Goal: Communication & Community: Answer question/provide support

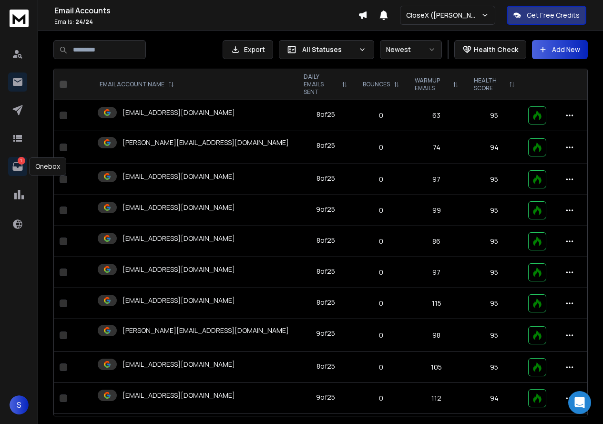
click at [20, 165] on icon at bounding box center [17, 166] width 11 height 11
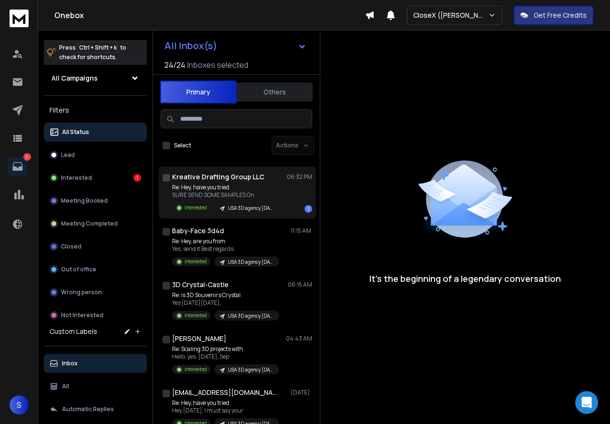
click at [276, 185] on p "Re: Hey, have you tried" at bounding box center [225, 187] width 107 height 8
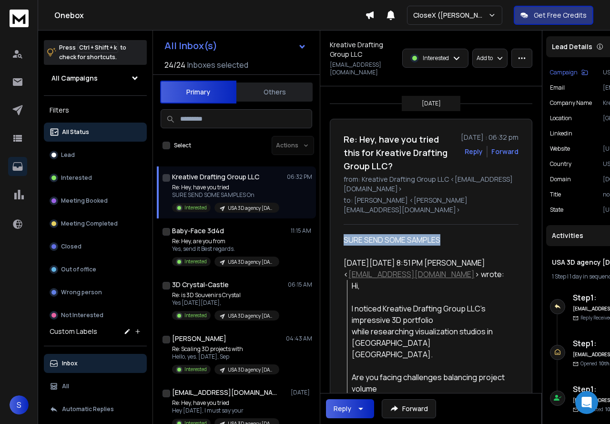
drag, startPoint x: 457, startPoint y: 206, endPoint x: 339, endPoint y: 206, distance: 118.1
copy div "SURE SEND SOME SAMPLES"
click at [333, 209] on div at bounding box center [333, 209] width 0 height 0
click at [390, 234] on div "SURE SEND SOME SAMPLES" at bounding box center [426, 239] width 167 height 11
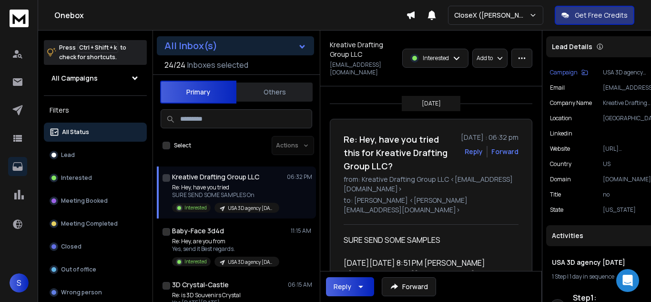
click at [271, 55] on button "All Inbox(s)" at bounding box center [235, 45] width 157 height 19
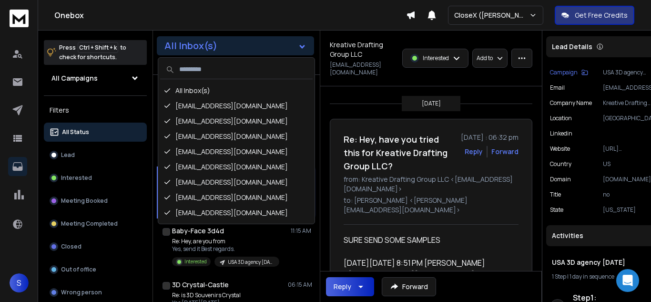
click at [281, 37] on button "All Inbox(s)" at bounding box center [235, 45] width 157 height 19
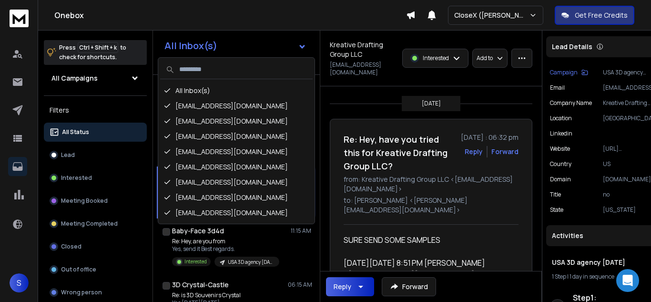
click at [390, 76] on div "Kreative Drafting Group LLC Kreative Drafting Group LLC [EMAIL_ADDRESS][DOMAIN_…" at bounding box center [431, 181] width 222 height 302
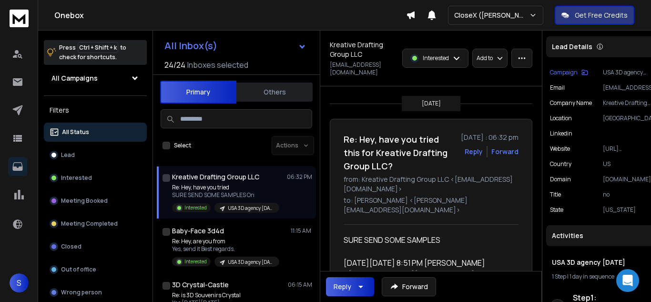
click at [577, 71] on p "Campaign" at bounding box center [564, 73] width 28 height 8
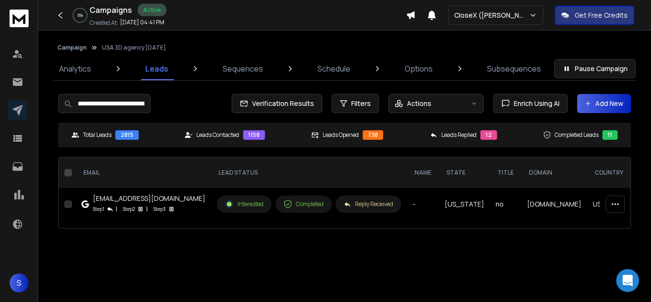
click at [407, 196] on td "-" at bounding box center [423, 204] width 32 height 32
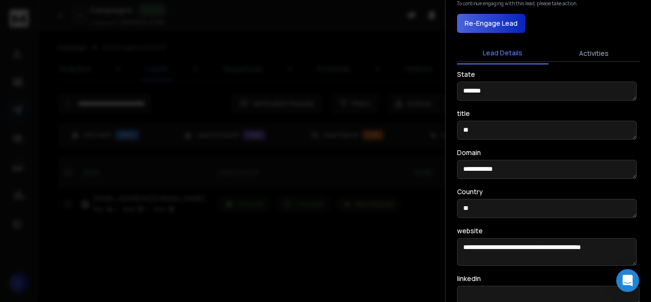
scroll to position [143, 0]
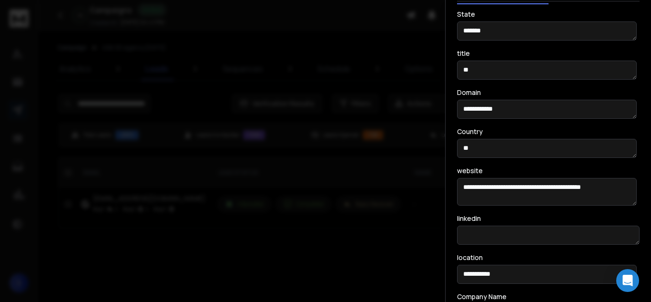
click at [609, 186] on textarea "**********" at bounding box center [547, 192] width 180 height 28
drag, startPoint x: 609, startPoint y: 186, endPoint x: 443, endPoint y: 185, distance: 165.8
click at [443, 185] on body "**********" at bounding box center [325, 151] width 651 height 302
click at [609, 186] on textarea "**********" at bounding box center [547, 192] width 180 height 28
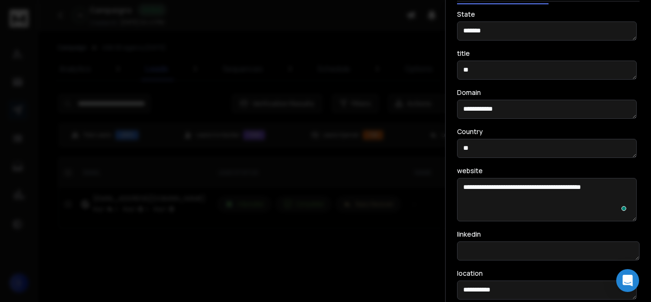
drag, startPoint x: 635, startPoint y: 203, endPoint x: 630, endPoint y: 212, distance: 9.4
click at [609, 219] on div "**********" at bounding box center [548, 151] width 206 height 302
drag, startPoint x: 629, startPoint y: 189, endPoint x: 430, endPoint y: 185, distance: 198.7
click at [430, 185] on body "**********" at bounding box center [325, 151] width 651 height 302
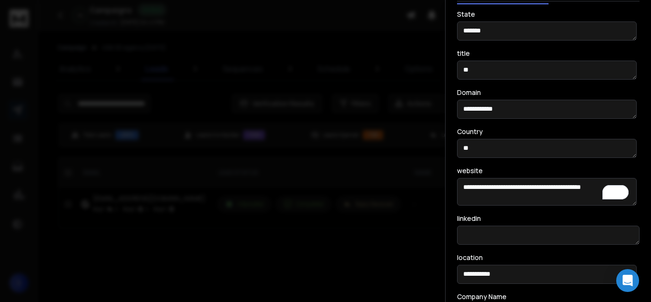
drag, startPoint x: 635, startPoint y: 218, endPoint x: 575, endPoint y: 180, distance: 71.8
click at [609, 202] on textarea "**********" at bounding box center [547, 192] width 180 height 28
click at [360, 164] on div at bounding box center [325, 151] width 651 height 302
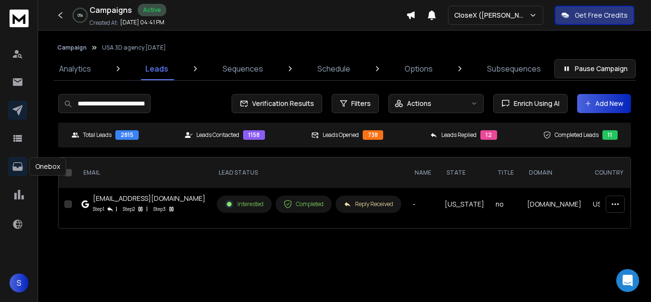
click at [18, 165] on icon at bounding box center [17, 166] width 11 height 11
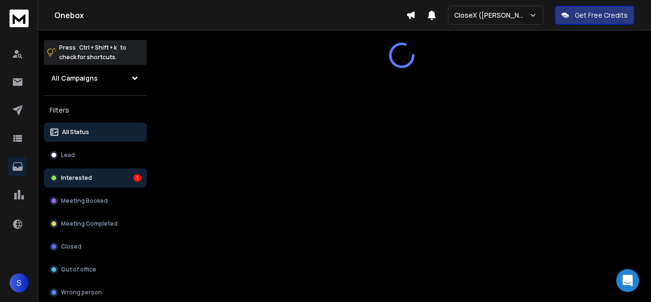
click at [112, 175] on button "Interested 1" at bounding box center [95, 177] width 103 height 19
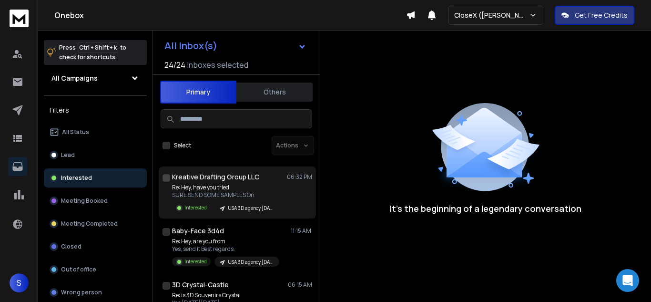
click at [257, 193] on p "SURE SEND SOME SAMPLES On" at bounding box center [225, 195] width 107 height 8
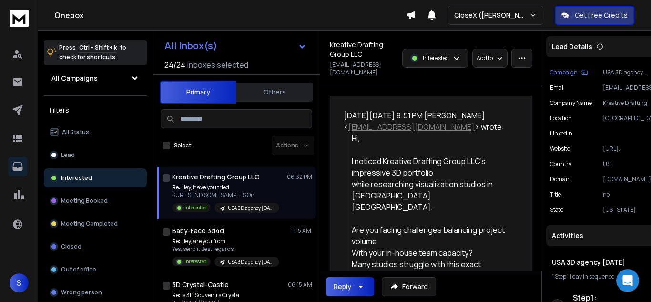
scroll to position [95, 0]
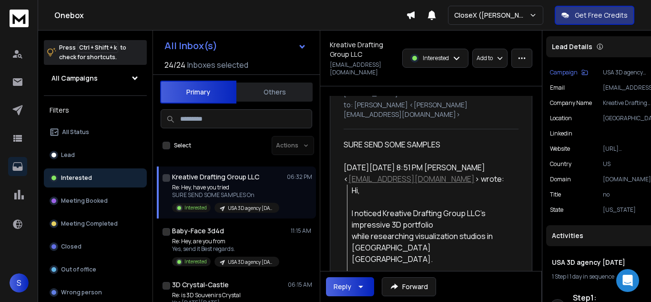
click at [577, 73] on p "Campaign" at bounding box center [564, 73] width 28 height 8
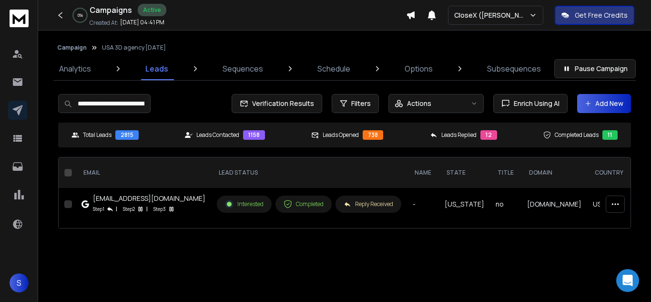
click at [410, 192] on td "-" at bounding box center [423, 204] width 32 height 32
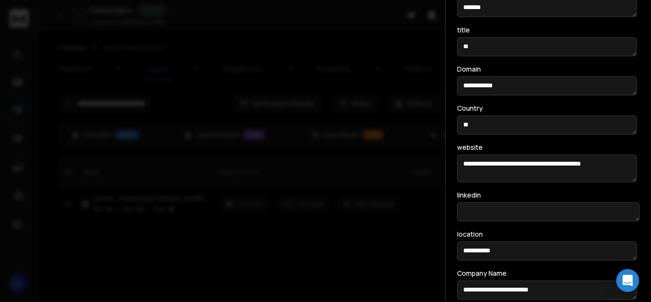
scroll to position [213, 0]
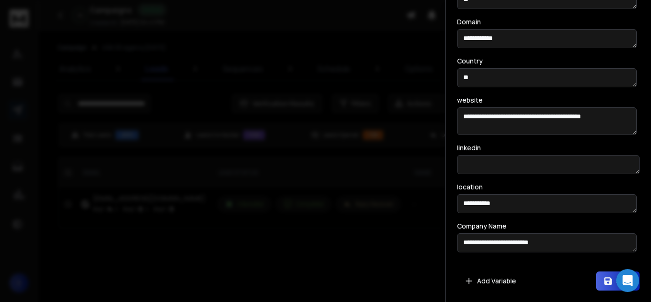
click at [231, 68] on div at bounding box center [325, 151] width 651 height 302
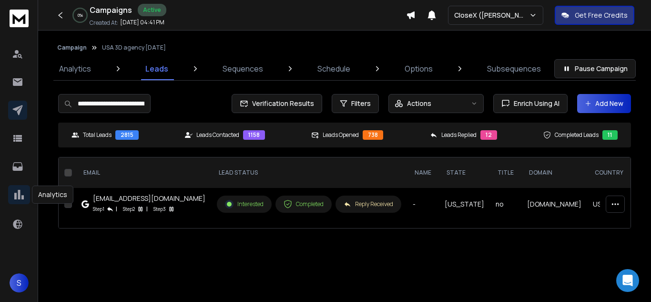
click at [18, 191] on icon at bounding box center [19, 195] width 10 height 10
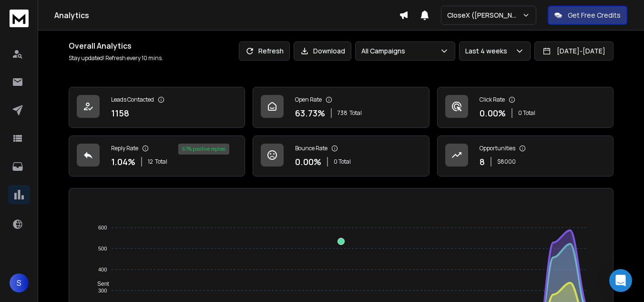
click at [148, 169] on link "Reply Rate 1.04 % 12 Total 67 % positive replies" at bounding box center [157, 155] width 176 height 41
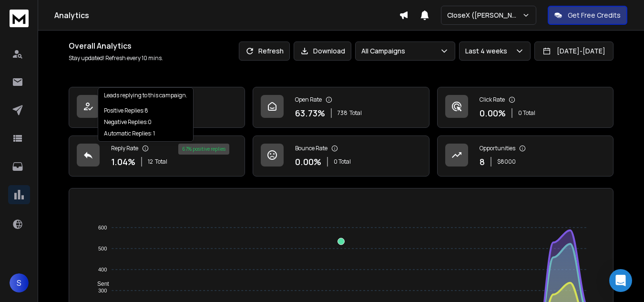
click at [148, 150] on icon at bounding box center [145, 148] width 7 height 7
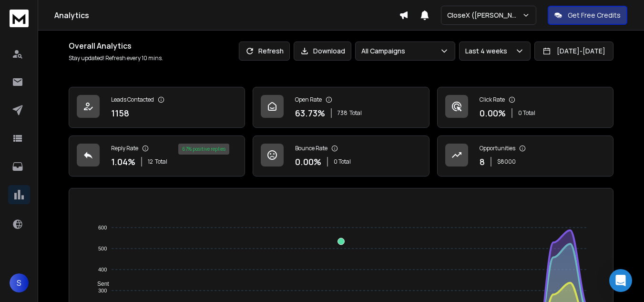
click at [161, 155] on div "1.04 % 12 Total" at bounding box center [139, 161] width 56 height 13
click at [18, 165] on icon at bounding box center [17, 166] width 11 height 11
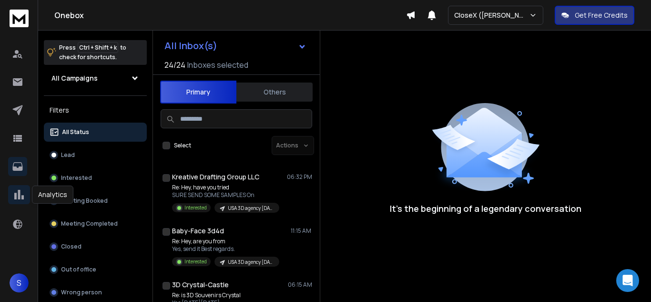
click at [12, 189] on icon at bounding box center [19, 194] width 14 height 14
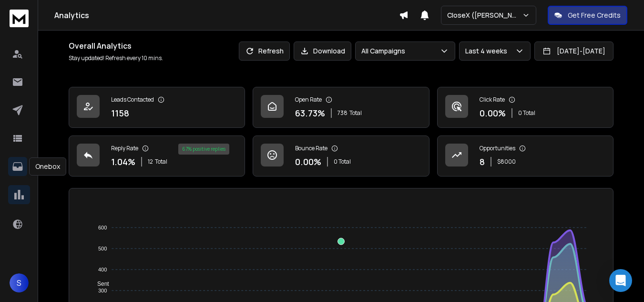
click at [15, 168] on icon at bounding box center [17, 166] width 10 height 9
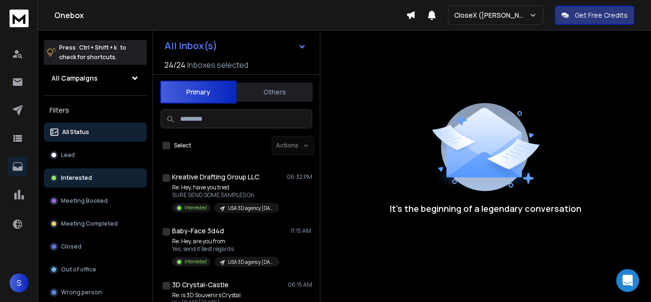
click at [88, 180] on p "Interested" at bounding box center [76, 178] width 31 height 8
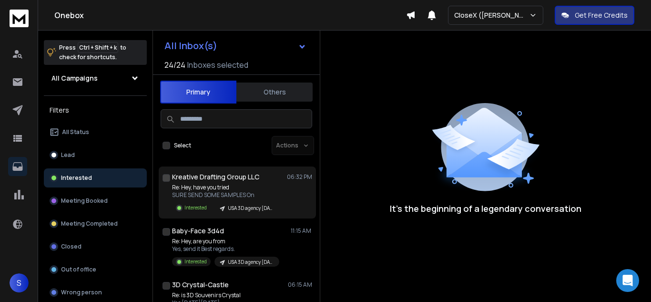
click at [217, 180] on h1 "Kreative Drafting Group LLC" at bounding box center [215, 177] width 87 height 10
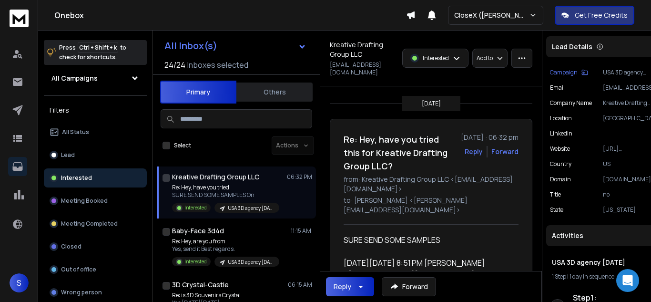
click at [577, 71] on p "Campaign" at bounding box center [564, 73] width 28 height 8
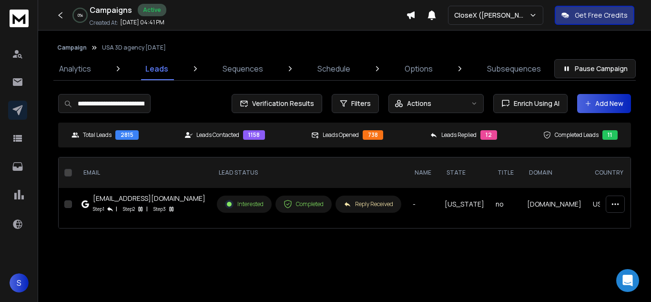
click at [407, 205] on td "-" at bounding box center [423, 204] width 32 height 32
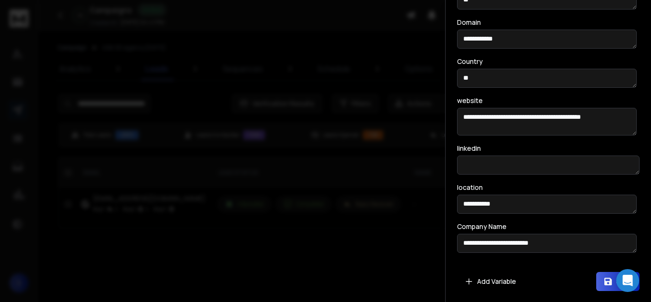
scroll to position [213, 0]
click at [294, 96] on div at bounding box center [325, 151] width 651 height 302
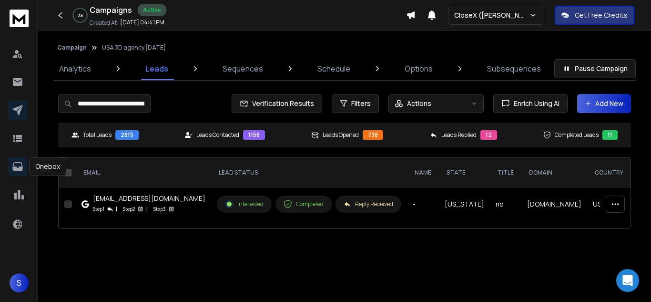
click at [17, 169] on icon at bounding box center [17, 166] width 10 height 9
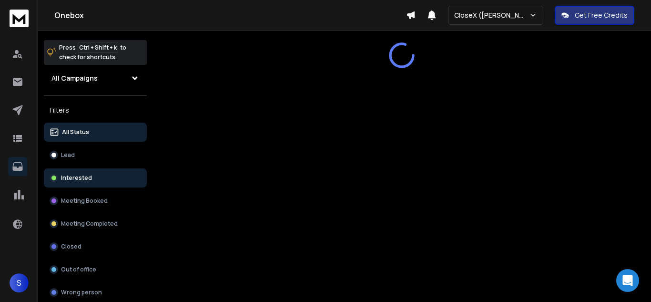
click at [88, 180] on p "Interested" at bounding box center [76, 178] width 31 height 8
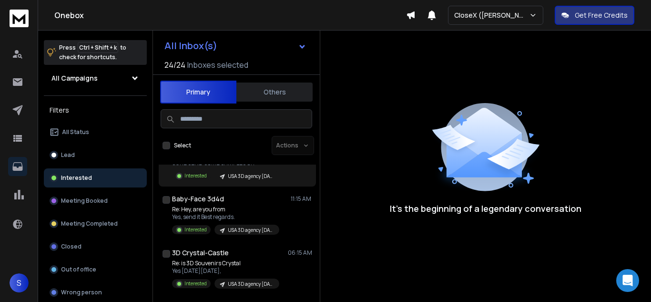
scroll to position [48, 0]
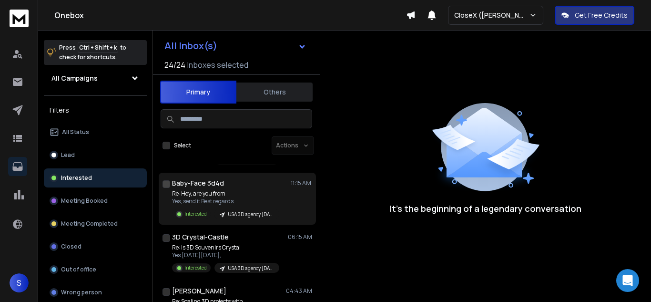
click at [230, 194] on p "Re: Hey, are you from" at bounding box center [225, 194] width 107 height 8
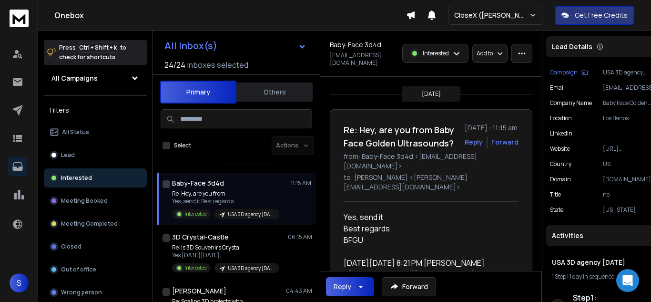
click at [577, 72] on p "Campaign" at bounding box center [564, 73] width 28 height 8
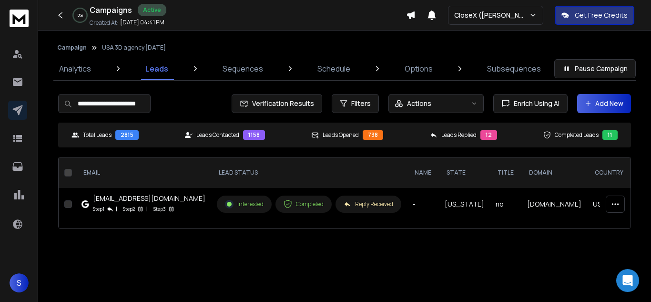
click at [407, 209] on td "-" at bounding box center [423, 204] width 32 height 32
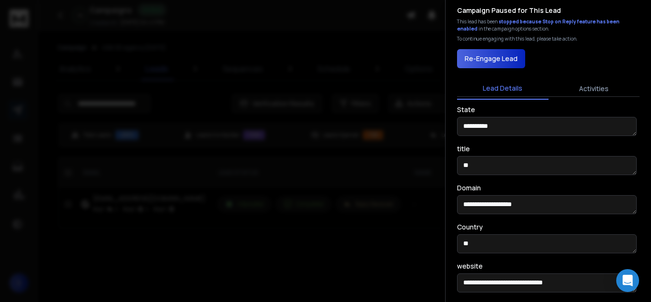
scroll to position [95, 0]
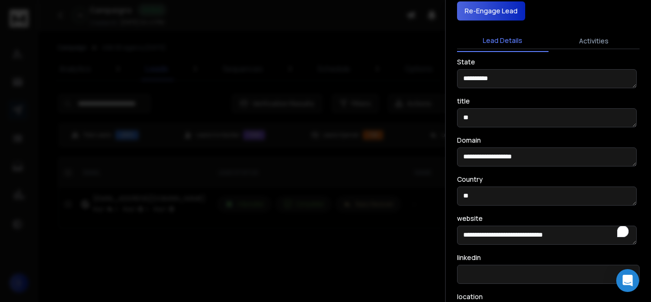
drag, startPoint x: 602, startPoint y: 235, endPoint x: 438, endPoint y: 231, distance: 163.4
click at [438, 231] on body "**********" at bounding box center [325, 151] width 651 height 302
click at [177, 141] on div at bounding box center [325, 151] width 651 height 302
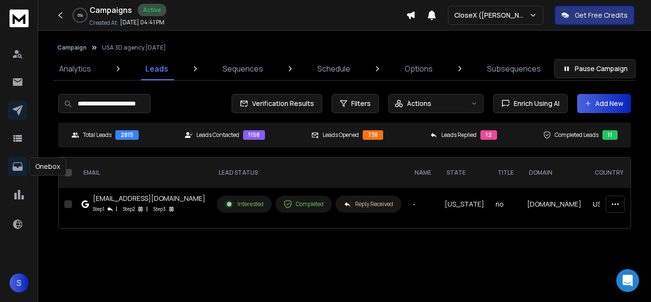
click at [19, 169] on icon at bounding box center [17, 166] width 10 height 9
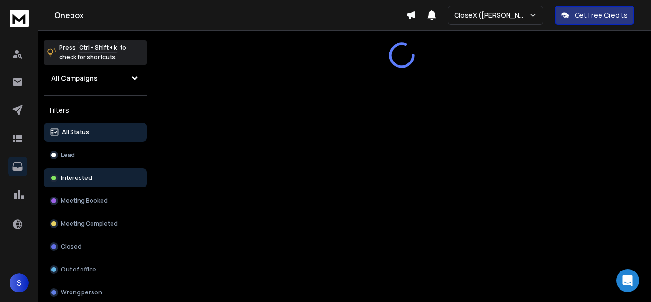
click at [70, 180] on p "Interested" at bounding box center [76, 178] width 31 height 8
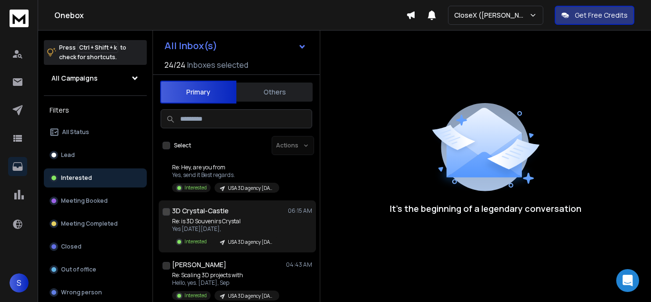
scroll to position [95, 0]
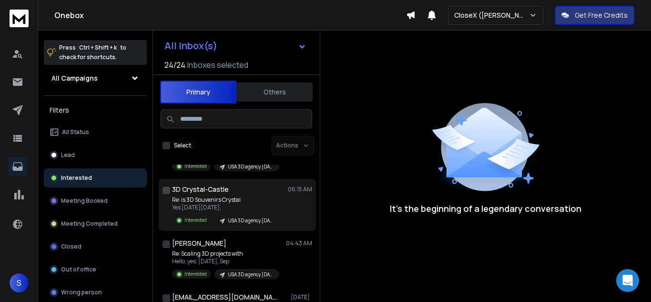
click at [241, 200] on p "Re: is 3D Souvenirs Crystal" at bounding box center [225, 200] width 107 height 8
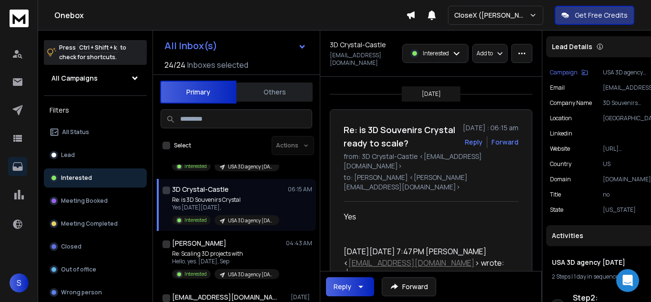
click at [566, 71] on p "Campaign" at bounding box center [564, 73] width 28 height 8
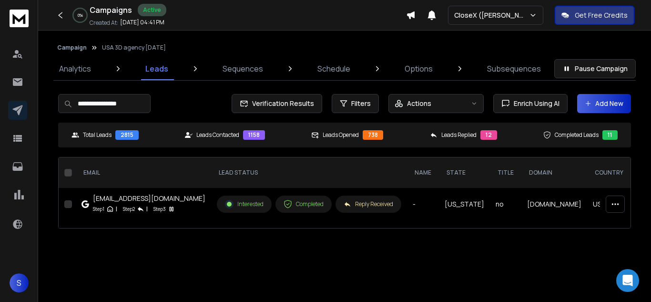
click at [439, 220] on td "[US_STATE]" at bounding box center [464, 204] width 51 height 32
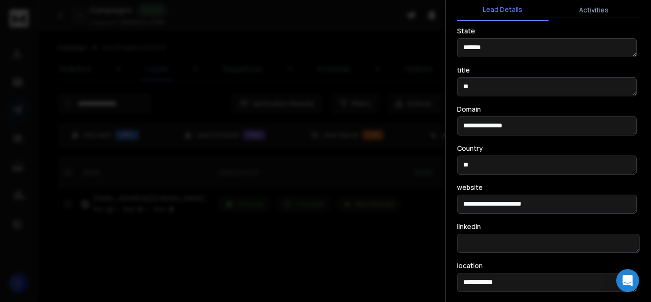
scroll to position [143, 0]
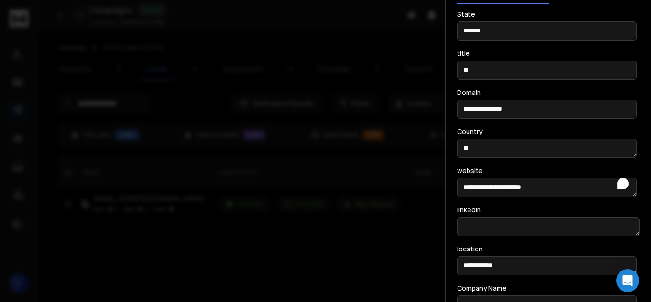
drag, startPoint x: 597, startPoint y: 188, endPoint x: 426, endPoint y: 188, distance: 171.0
click at [426, 188] on body "**********" at bounding box center [325, 151] width 651 height 302
click at [337, 189] on div at bounding box center [325, 151] width 651 height 302
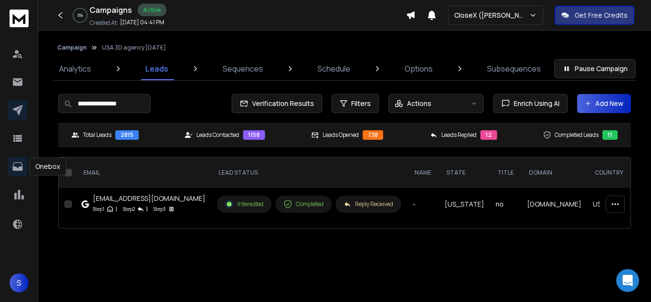
click at [18, 168] on icon at bounding box center [17, 166] width 10 height 9
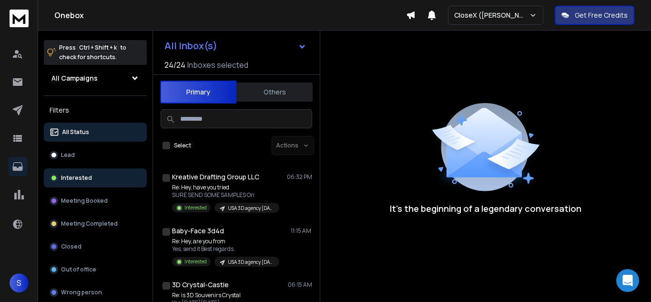
click at [65, 180] on p "Interested" at bounding box center [76, 178] width 31 height 8
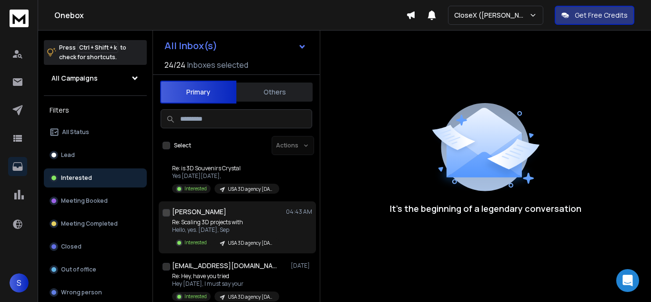
scroll to position [143, 0]
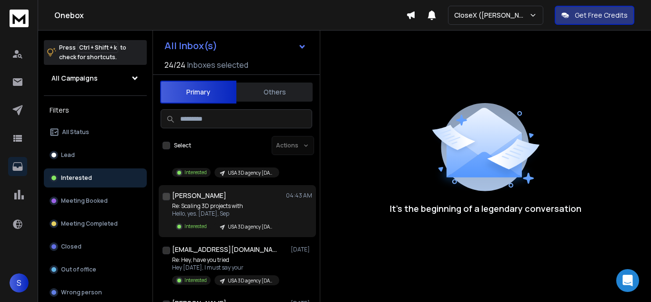
click at [261, 207] on p "Re: Scaling 3D projects with" at bounding box center [225, 206] width 107 height 8
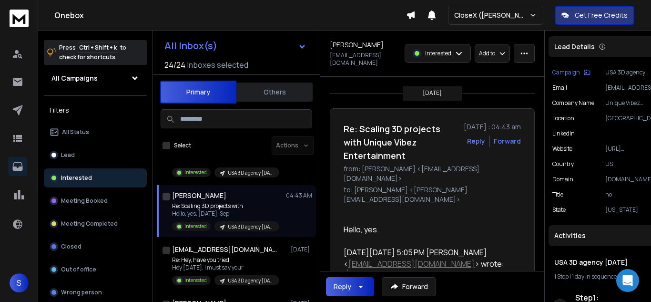
scroll to position [0, 0]
click at [485, 137] on button "Reply" at bounding box center [476, 142] width 18 height 10
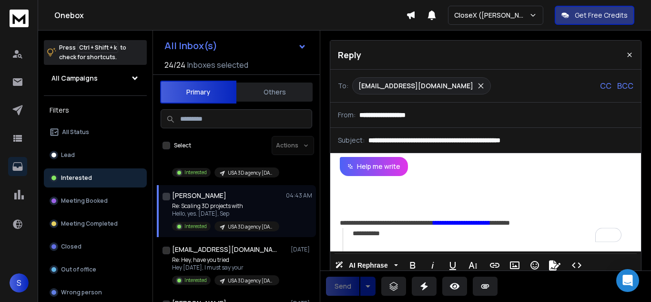
click at [609, 52] on icon at bounding box center [629, 55] width 8 height 8
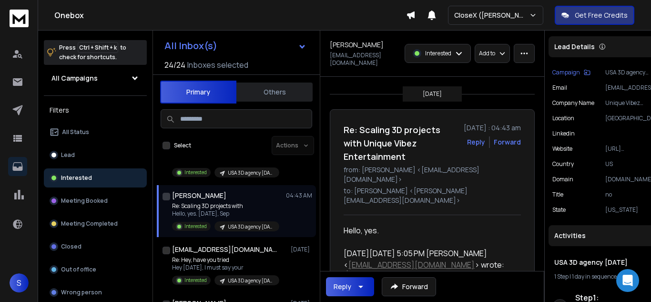
click at [580, 70] on p "Campaign" at bounding box center [566, 73] width 28 height 8
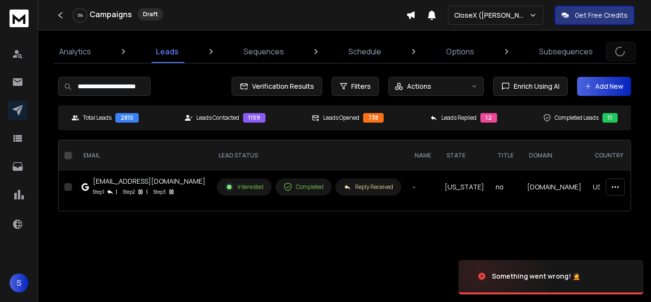
click at [439, 200] on td "[US_STATE]" at bounding box center [464, 187] width 51 height 32
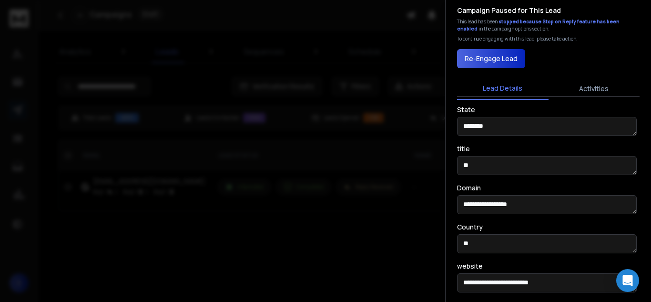
scroll to position [143, 0]
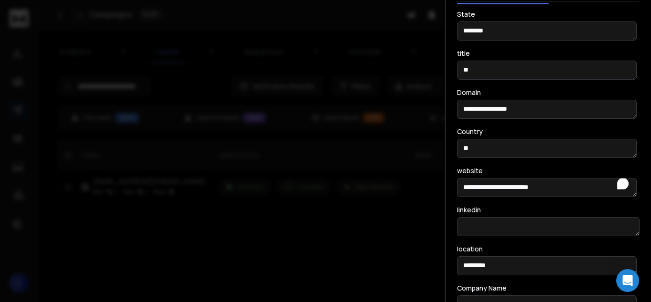
drag, startPoint x: 578, startPoint y: 185, endPoint x: 454, endPoint y: 183, distance: 123.4
click at [454, 183] on div "**********" at bounding box center [548, 151] width 206 height 302
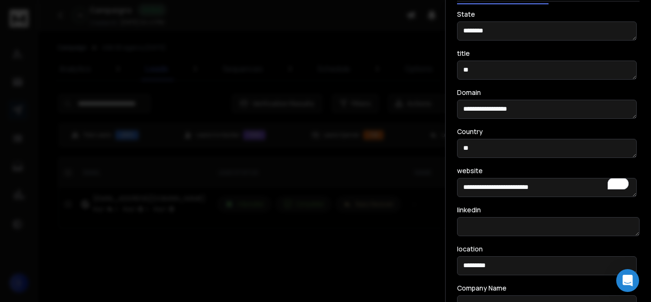
click at [291, 222] on div at bounding box center [325, 151] width 651 height 302
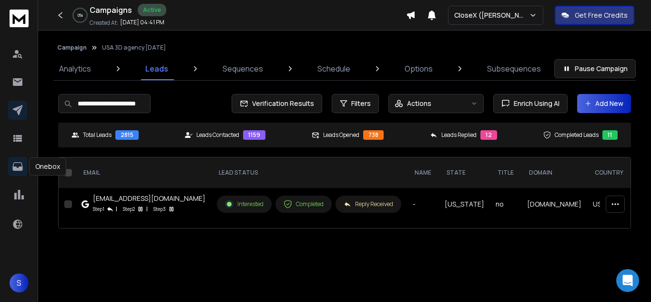
click at [21, 161] on icon at bounding box center [17, 166] width 11 height 11
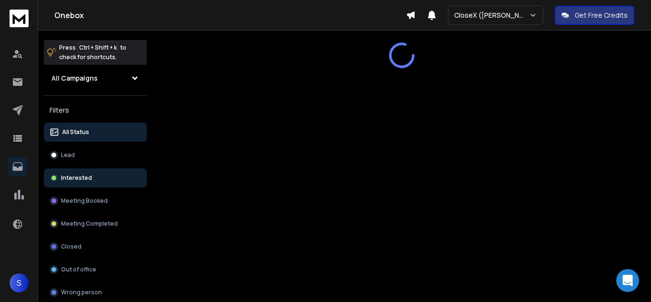
click at [107, 170] on button "Interested" at bounding box center [95, 177] width 103 height 19
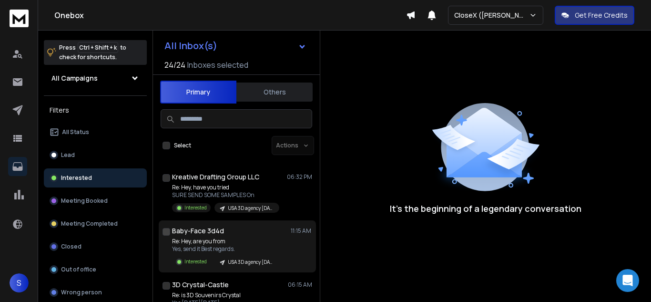
scroll to position [48, 0]
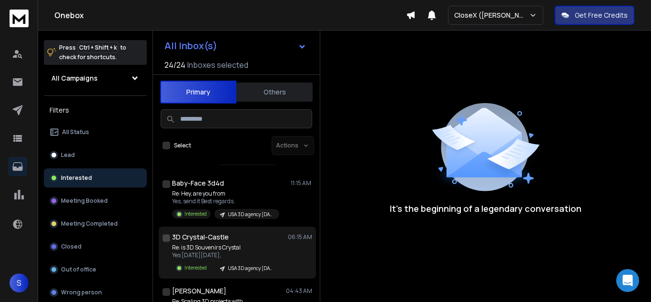
click at [240, 242] on div "3D Crystal-Castle 06:15 AM Re: is 3D Souvenirs Crystal Yes [DATE][DATE], Intere…" at bounding box center [242, 252] width 140 height 40
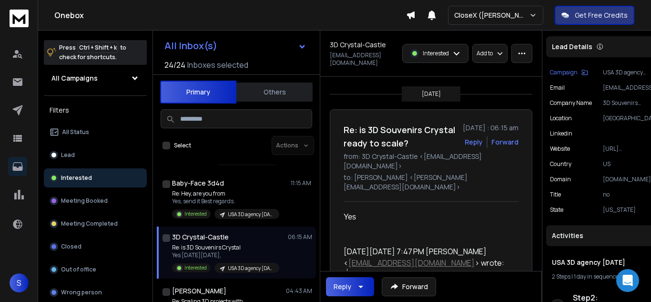
click at [563, 72] on p "Campaign" at bounding box center [564, 73] width 28 height 8
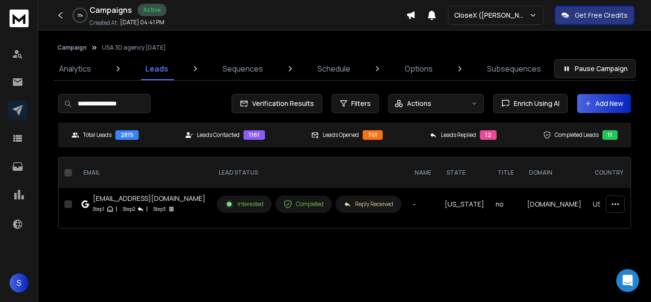
click at [490, 220] on td "no" at bounding box center [505, 204] width 31 height 32
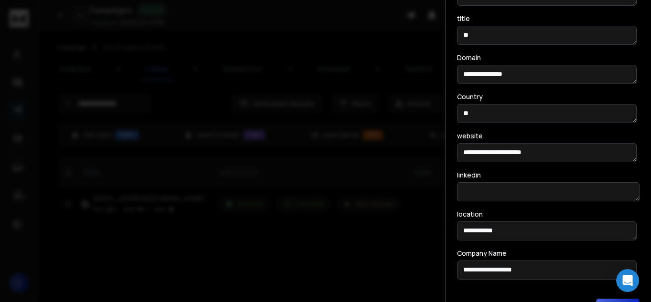
scroll to position [191, 0]
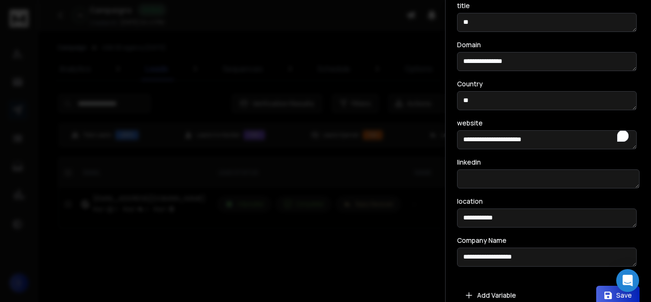
drag, startPoint x: 579, startPoint y: 138, endPoint x: 421, endPoint y: 142, distance: 158.2
click at [421, 142] on body "**********" at bounding box center [325, 151] width 651 height 302
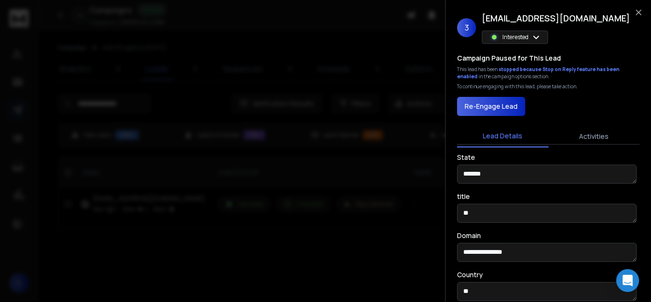
scroll to position [191, 0]
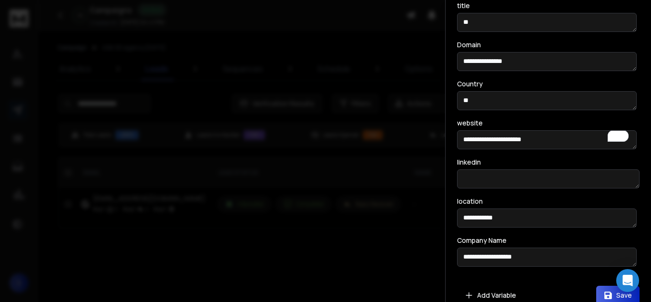
click at [239, 159] on div at bounding box center [325, 151] width 651 height 302
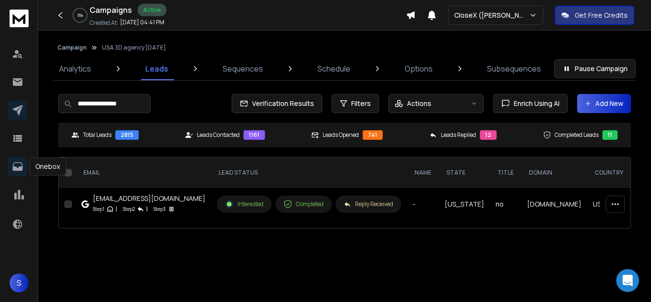
click at [20, 170] on icon at bounding box center [17, 166] width 10 height 9
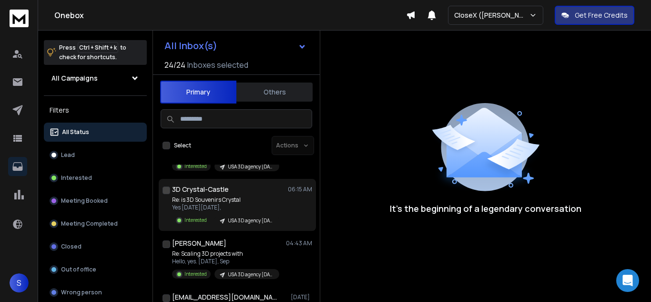
scroll to position [143, 0]
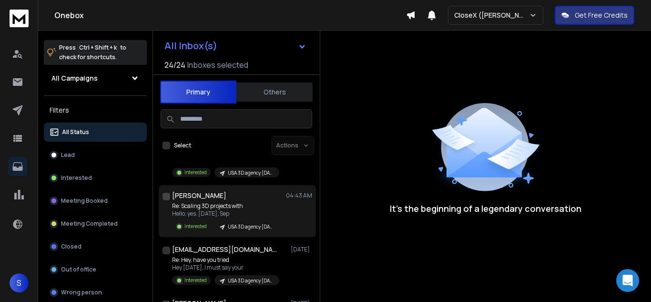
click at [240, 209] on p "Re: Scaling 3D projects with" at bounding box center [225, 206] width 107 height 8
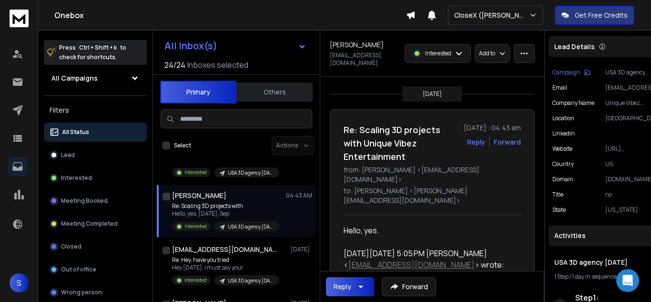
click at [580, 71] on p "Campaign" at bounding box center [566, 73] width 28 height 8
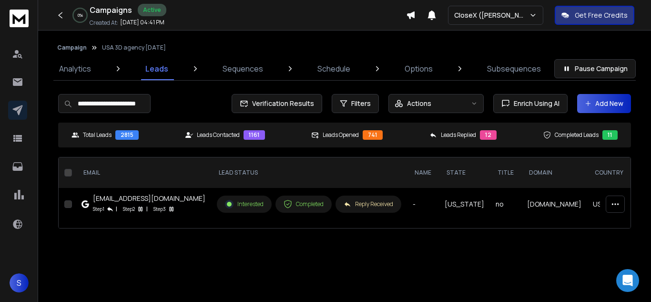
click at [439, 220] on td "[US_STATE]" at bounding box center [464, 204] width 51 height 32
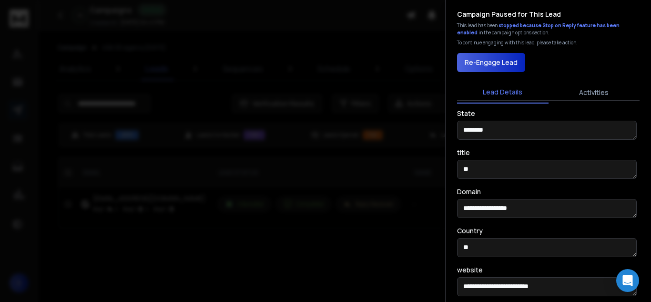
scroll to position [95, 0]
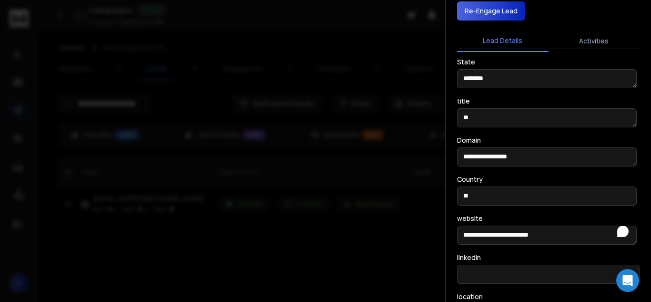
drag, startPoint x: 590, startPoint y: 234, endPoint x: 452, endPoint y: 234, distance: 138.6
click at [452, 234] on div "**********" at bounding box center [548, 151] width 206 height 302
click at [171, 177] on div at bounding box center [325, 151] width 651 height 302
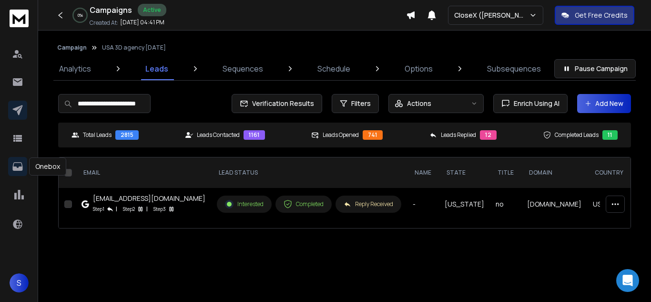
click at [18, 173] on link at bounding box center [17, 166] width 19 height 19
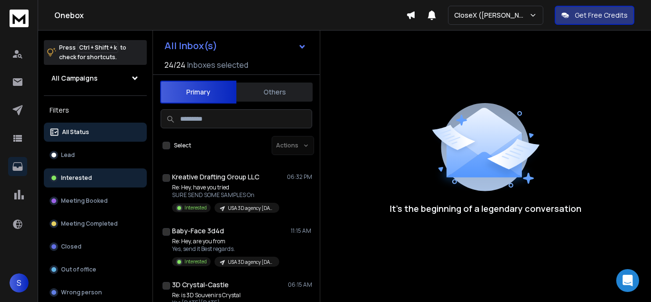
click at [72, 181] on p "Interested" at bounding box center [76, 178] width 31 height 8
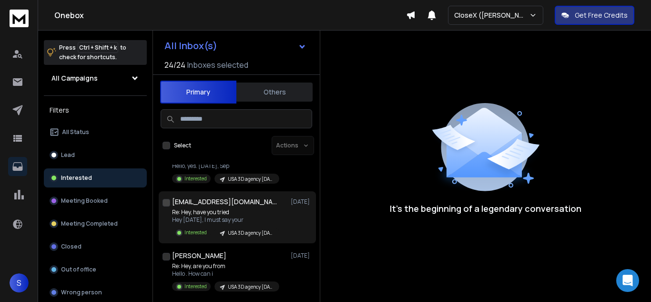
scroll to position [226, 0]
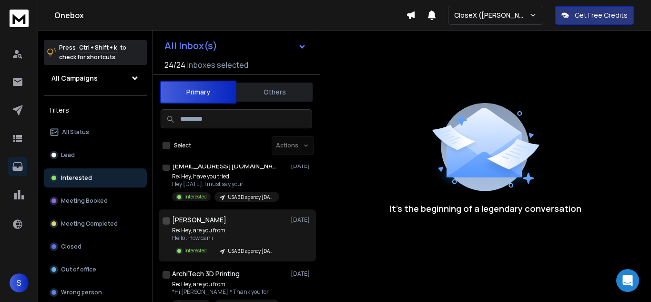
click at [241, 223] on div "Sohan Ahamed 09 Sep" at bounding box center [242, 220] width 140 height 10
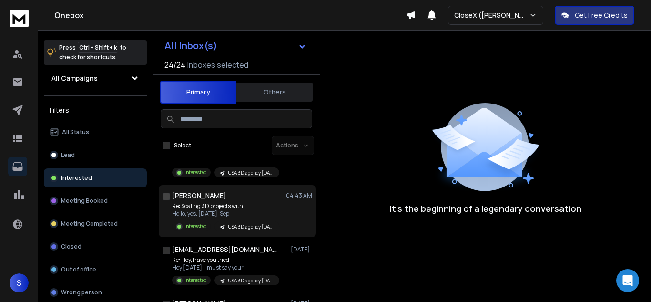
scroll to position [191, 0]
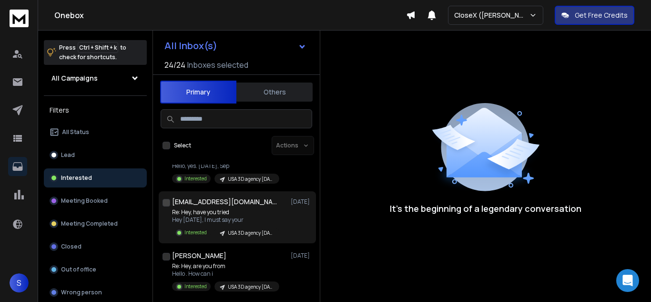
click at [249, 212] on p "Re: Hey, have you tried" at bounding box center [225, 212] width 107 height 8
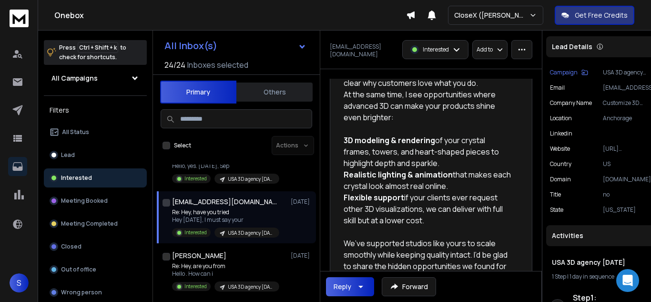
scroll to position [143, 0]
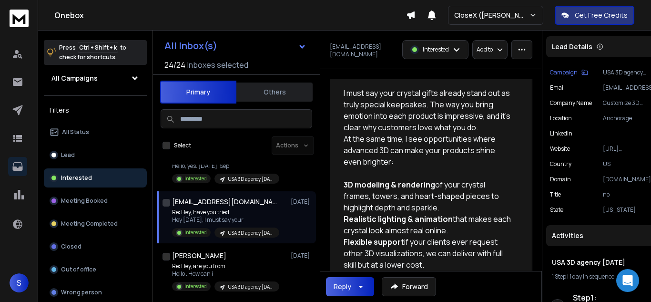
click at [577, 74] on p "Campaign" at bounding box center [564, 73] width 28 height 8
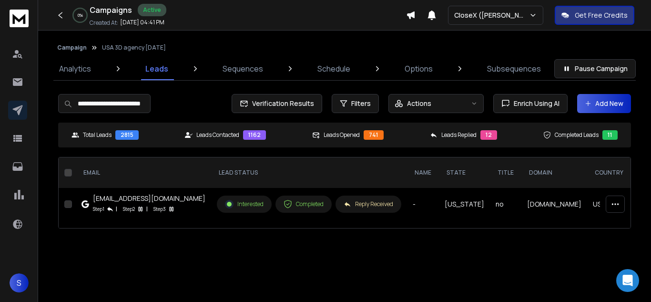
click at [407, 213] on td "-" at bounding box center [423, 204] width 32 height 32
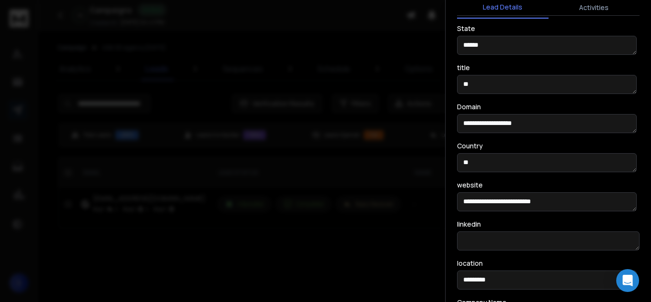
scroll to position [143, 0]
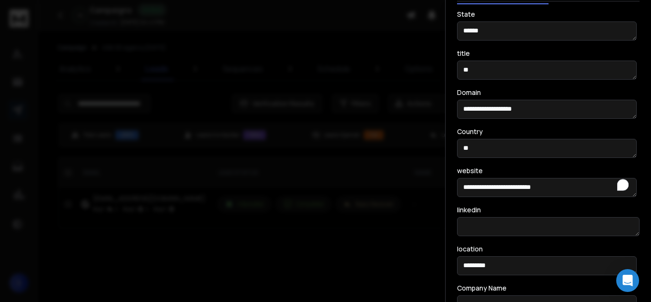
drag, startPoint x: 581, startPoint y: 188, endPoint x: 589, endPoint y: 188, distance: 7.6
click at [585, 188] on textarea "**********" at bounding box center [547, 187] width 180 height 19
drag, startPoint x: 595, startPoint y: 188, endPoint x: 426, endPoint y: 187, distance: 169.6
click at [426, 187] on body "**********" at bounding box center [325, 151] width 651 height 302
click at [401, 180] on div at bounding box center [325, 151] width 651 height 302
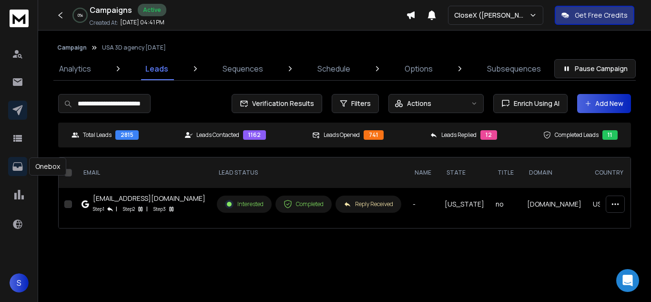
click at [21, 164] on icon at bounding box center [17, 166] width 11 height 11
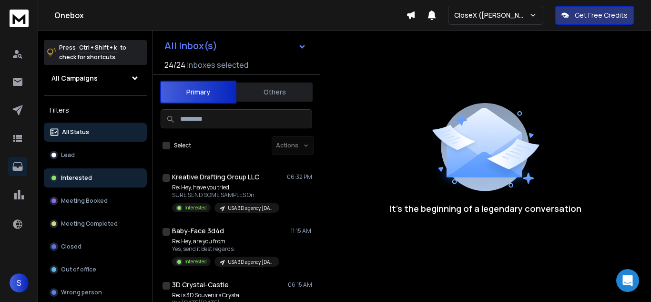
click at [80, 178] on p "Interested" at bounding box center [76, 178] width 31 height 8
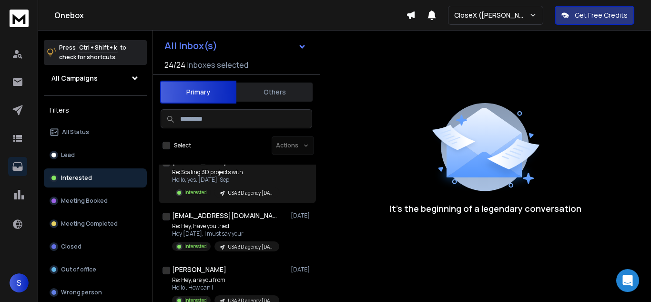
scroll to position [191, 0]
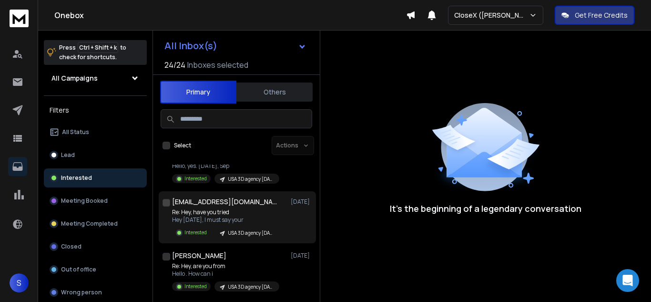
click at [265, 218] on p "Hey [DATE], I must say your" at bounding box center [225, 220] width 107 height 8
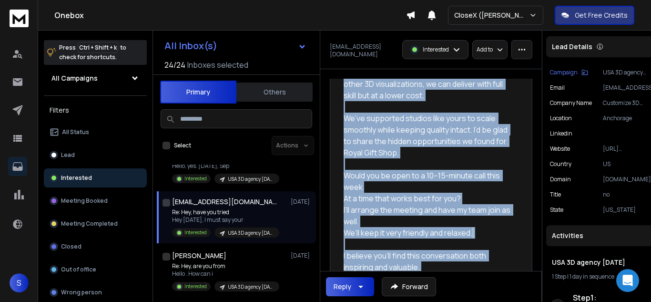
scroll to position [333, 0]
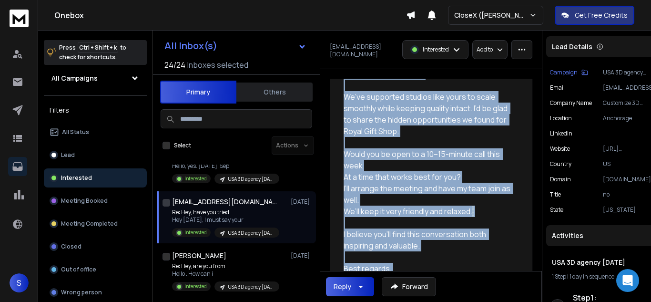
drag, startPoint x: 343, startPoint y: 109, endPoint x: 439, endPoint y: 236, distance: 160.2
click at [439, 236] on div "Re: Hey, have you tried this for Customize 3D crystal? 9 September 2025 : 12:32…" at bounding box center [431, 300] width 202 height 1065
copy div "Hey Raja, I must say your crystal gifts already stand out as truly special keep…"
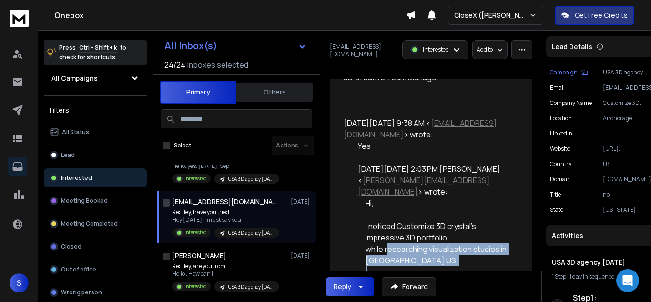
scroll to position [524, 0]
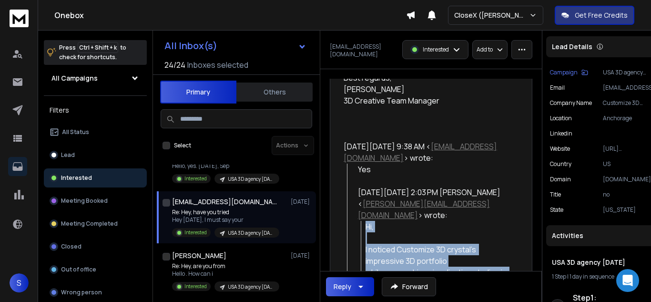
drag, startPoint x: 469, startPoint y: 235, endPoint x: 368, endPoint y: 160, distance: 125.7
copy div "Hi, I noticed Customize 3D crystal's impressive 3D portfolio while researching …"
click at [415, 243] on div "I noticed Customize 3D crystal's impressive 3D portfolio" at bounding box center [437, 254] width 145 height 23
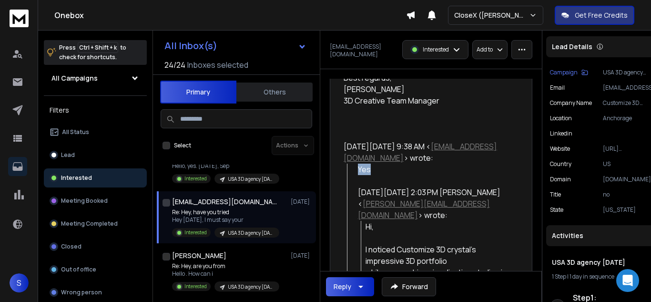
drag, startPoint x: 384, startPoint y: 114, endPoint x: 358, endPoint y: 115, distance: 26.2
click at [358, 163] on div "Yes" at bounding box center [434, 168] width 153 height 11
copy div "Yes"
click at [406, 243] on div "I noticed Customize 3D crystal's impressive 3D portfolio" at bounding box center [437, 254] width 145 height 23
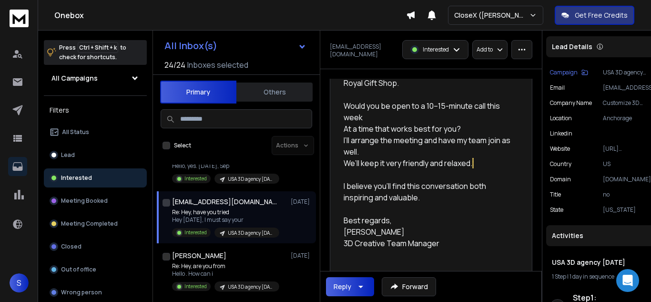
scroll to position [381, 0]
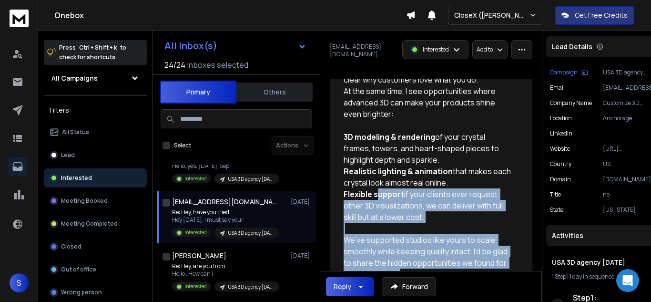
drag, startPoint x: 457, startPoint y: 186, endPoint x: 376, endPoint y: 175, distance: 82.2
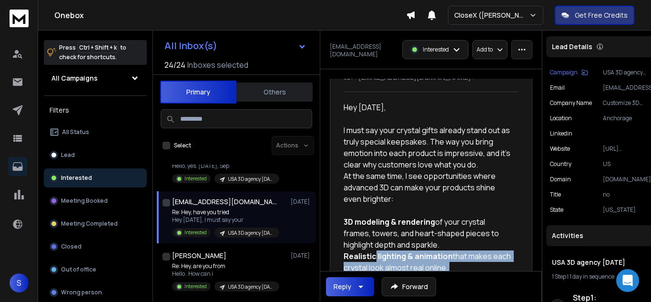
scroll to position [95, 0]
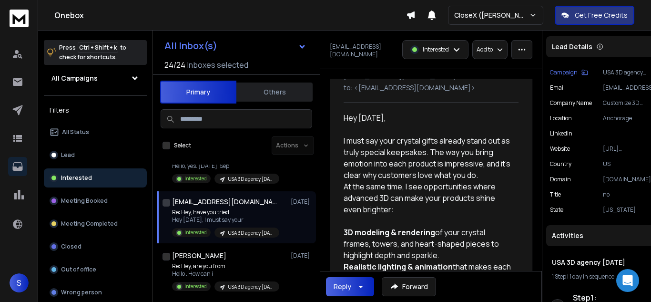
click at [374, 181] on div "At the same time, I see opportunities where advanced 3D can make your products …" at bounding box center [426, 204] width 167 height 46
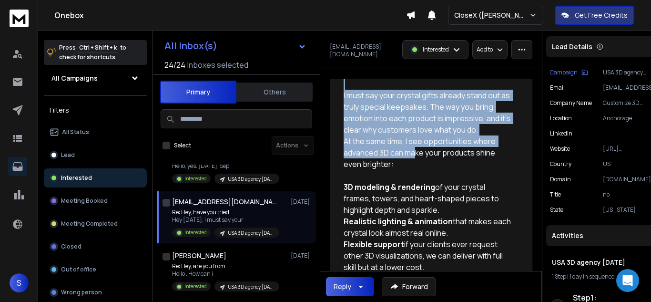
drag, startPoint x: 346, startPoint y: 107, endPoint x: 379, endPoint y: 145, distance: 50.0
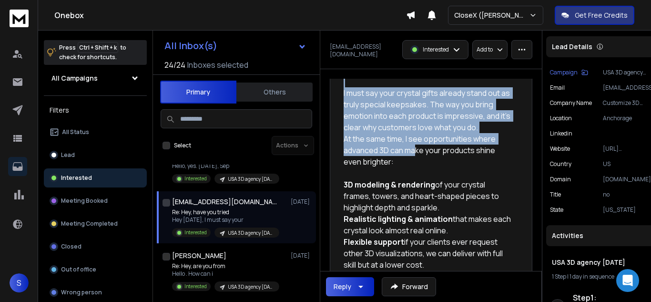
click at [379, 145] on div "At the same time, I see opportunities where advanced 3D can make your products …" at bounding box center [426, 156] width 167 height 46
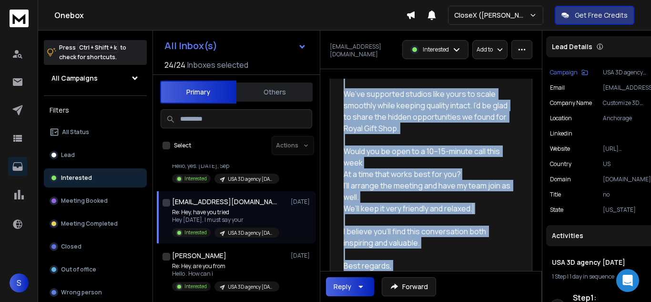
scroll to position [381, 0]
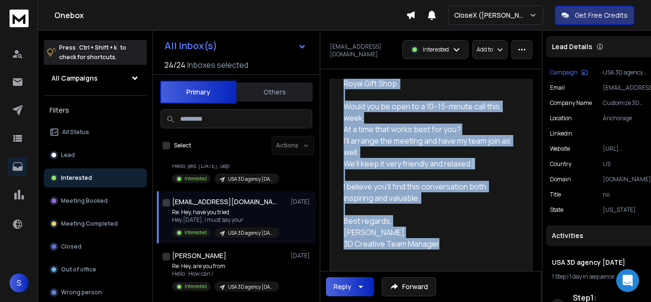
drag, startPoint x: 344, startPoint y: 109, endPoint x: 438, endPoint y: 187, distance: 122.1
click at [438, 187] on div "Hey Raja, I must say your crystal gifts already stand out as truly special keep…" at bounding box center [430, 298] width 175 height 945
copy div "Hey Raja, I must say your crystal gifts already stand out as truly special keep…"
